Goal: Navigation & Orientation: Find specific page/section

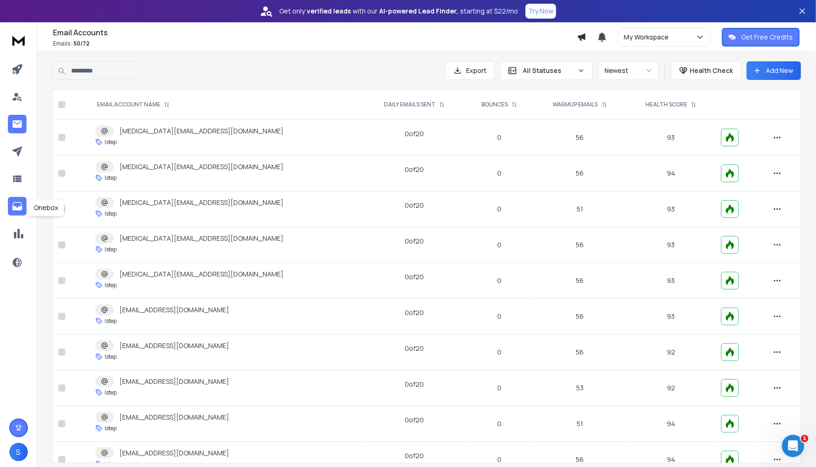
click at [19, 207] on icon at bounding box center [17, 206] width 11 height 11
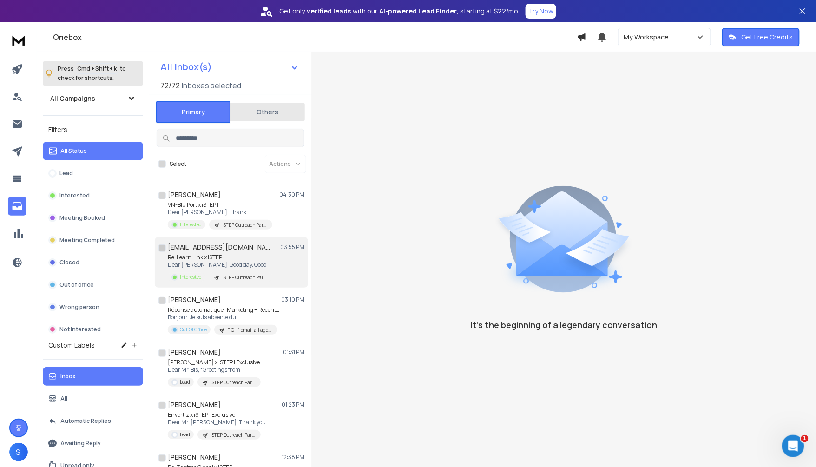
click at [224, 251] on h1 "[EMAIL_ADDRESS][DOMAIN_NAME]" at bounding box center [219, 247] width 102 height 9
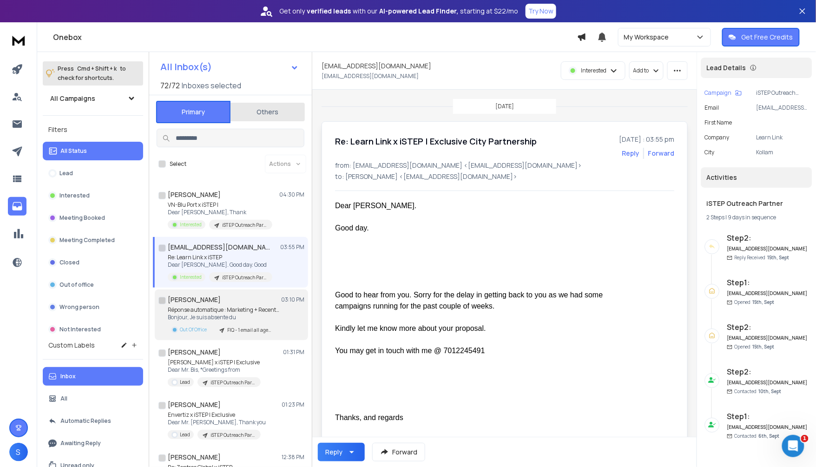
click at [251, 302] on div "[PERSON_NAME] 03:10 PM" at bounding box center [236, 299] width 137 height 9
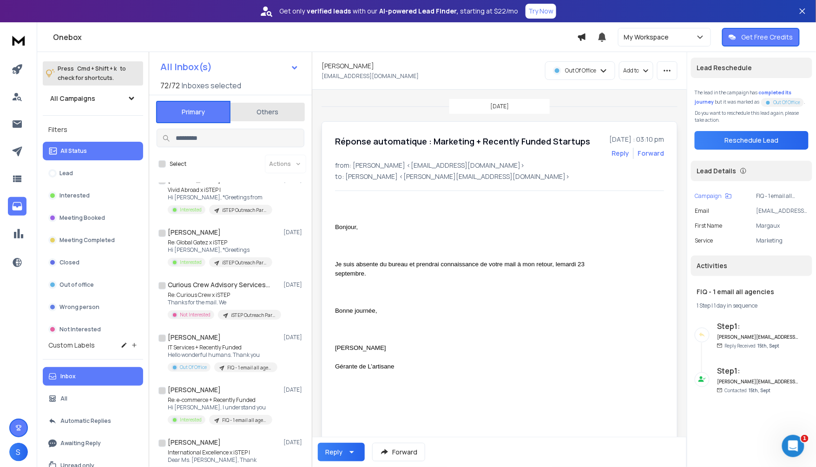
scroll to position [541, 0]
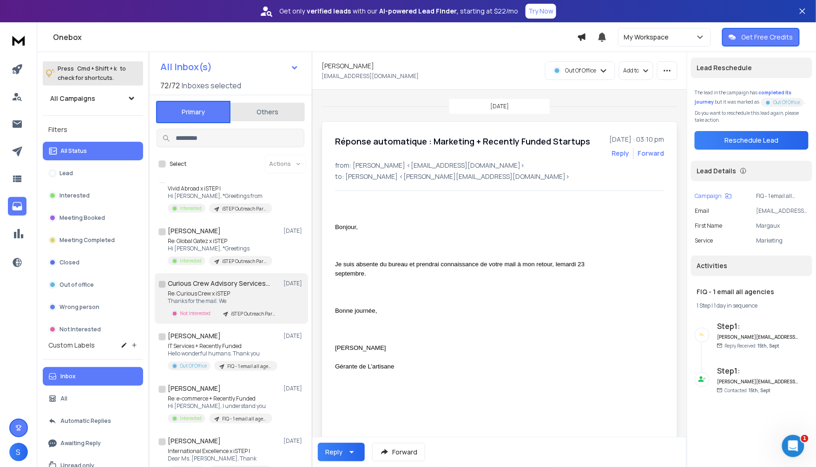
click at [223, 295] on p "Re: Curious Crew x iSTEP" at bounding box center [224, 293] width 112 height 7
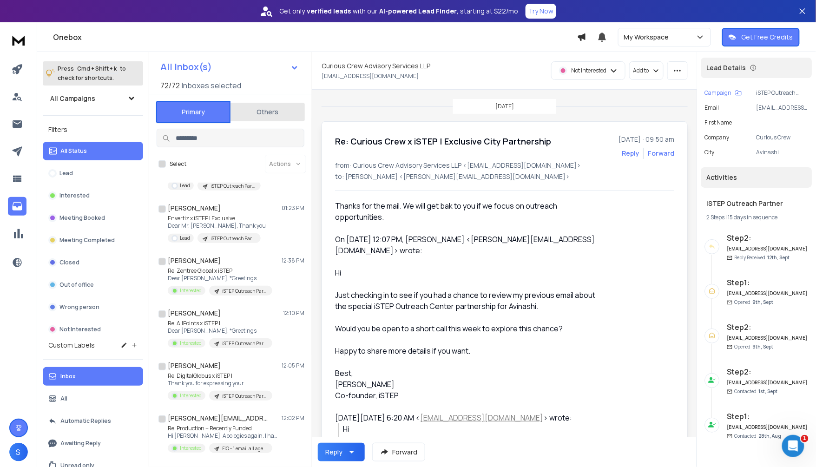
scroll to position [0, 0]
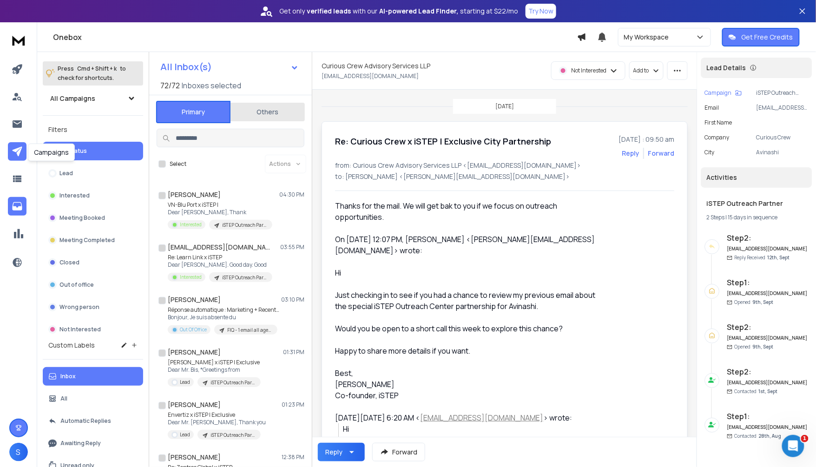
click at [18, 147] on icon at bounding box center [17, 151] width 11 height 11
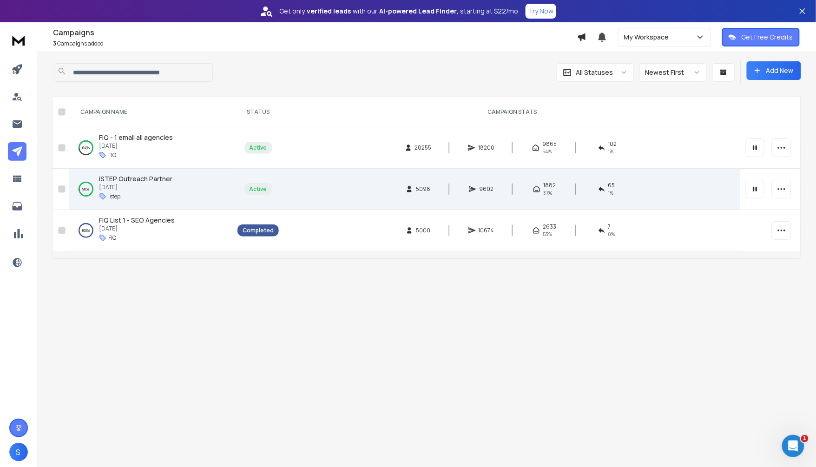
click at [189, 185] on div "96 % iSTEP Outreach Partner [DATE] Istep" at bounding box center [151, 189] width 144 height 30
